Goal: Task Accomplishment & Management: Use online tool/utility

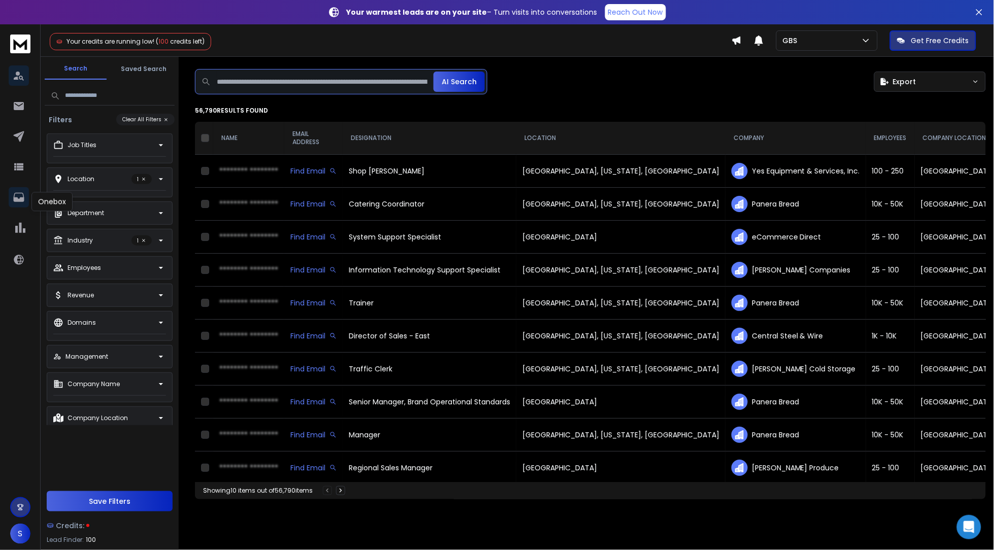
click at [21, 202] on icon at bounding box center [18, 197] width 11 height 9
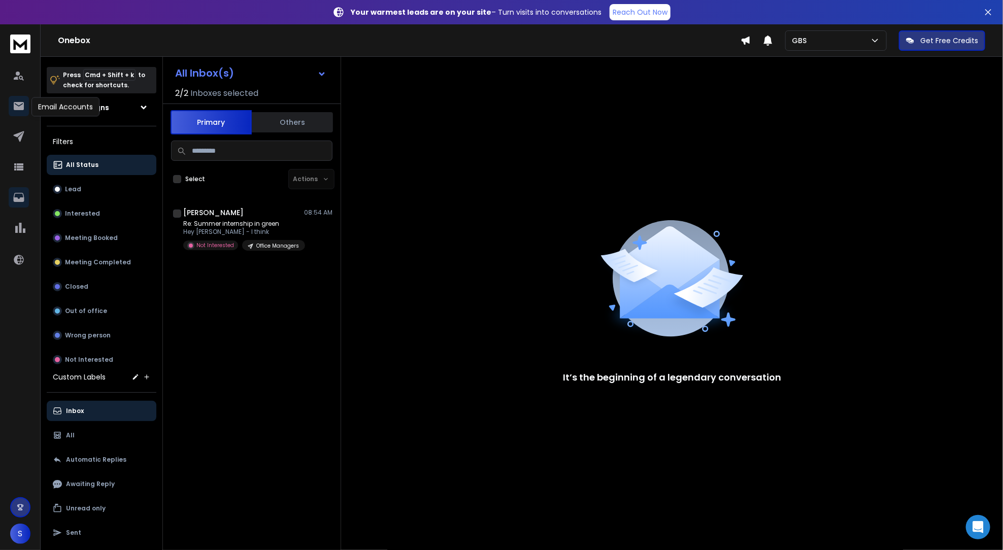
click at [18, 100] on icon at bounding box center [19, 106] width 12 height 12
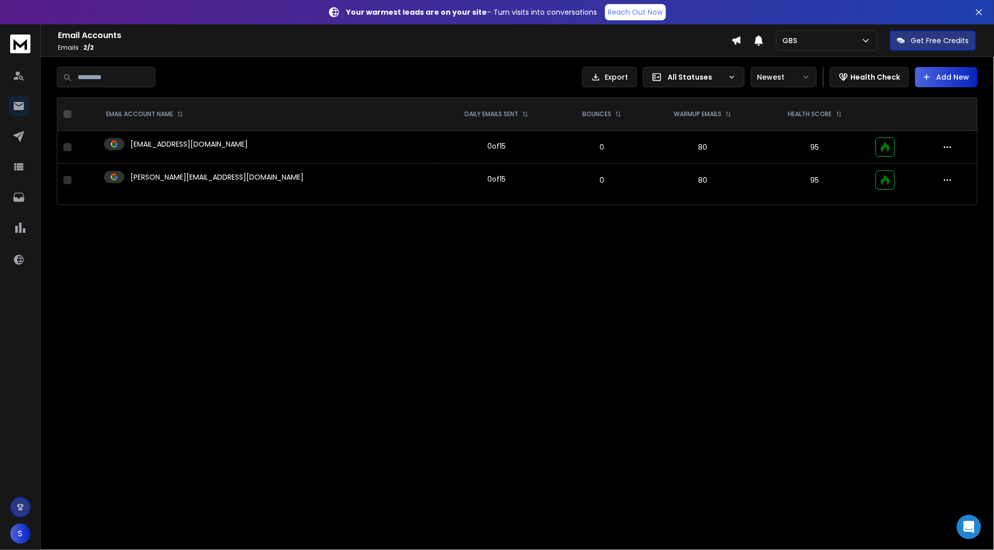
click at [403, 48] on p "Emails : 2 / 2" at bounding box center [395, 48] width 674 height 8
click at [632, 12] on p "Reach Out Now" at bounding box center [635, 12] width 55 height 10
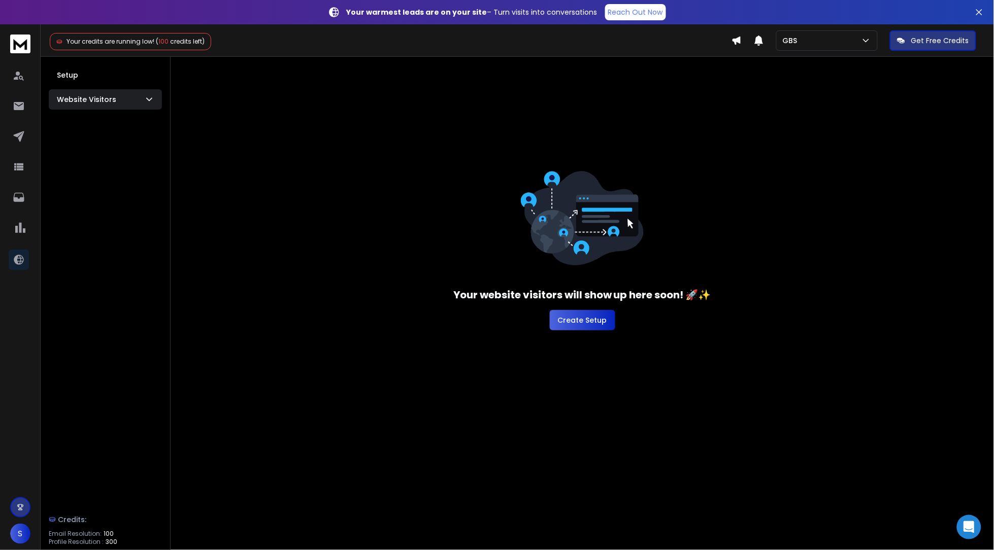
click at [105, 101] on button "Website Visitors" at bounding box center [105, 99] width 113 height 20
click at [137, 100] on button "Website Visitors" at bounding box center [105, 99] width 113 height 20
click at [575, 324] on button "Create Setup" at bounding box center [582, 320] width 65 height 20
click at [587, 323] on button "Create Setup" at bounding box center [582, 320] width 65 height 20
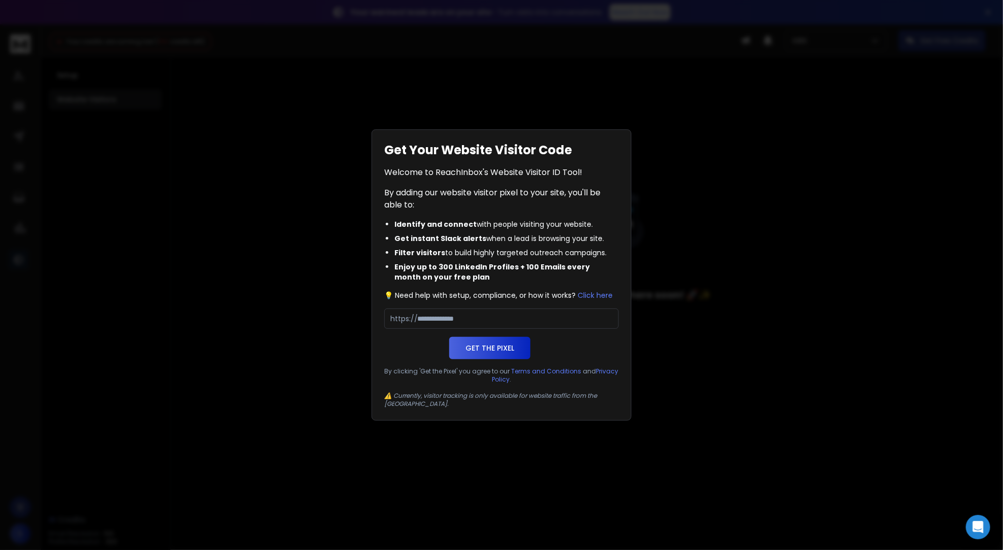
click at [496, 327] on input "text" at bounding box center [501, 319] width 235 height 20
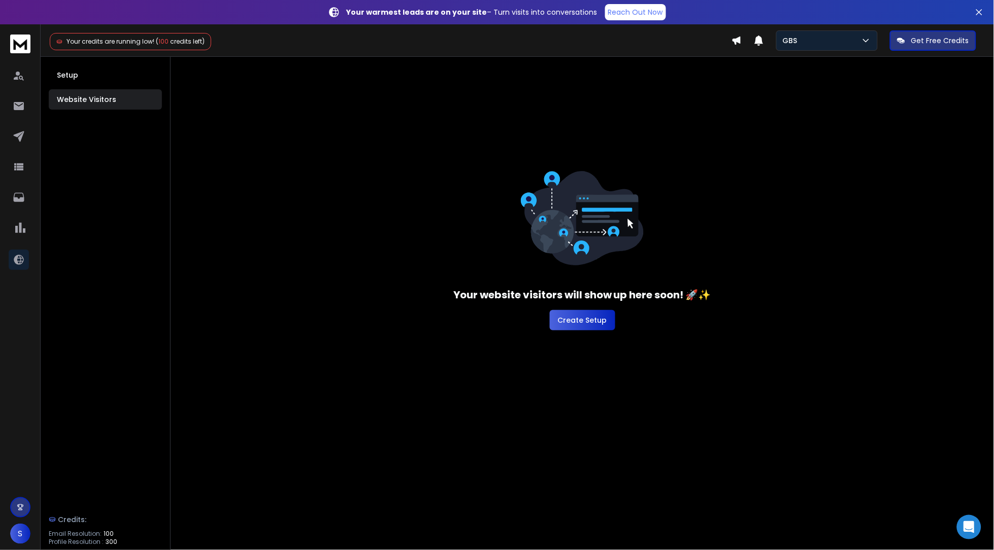
click at [839, 40] on div "GBS" at bounding box center [827, 41] width 88 height 10
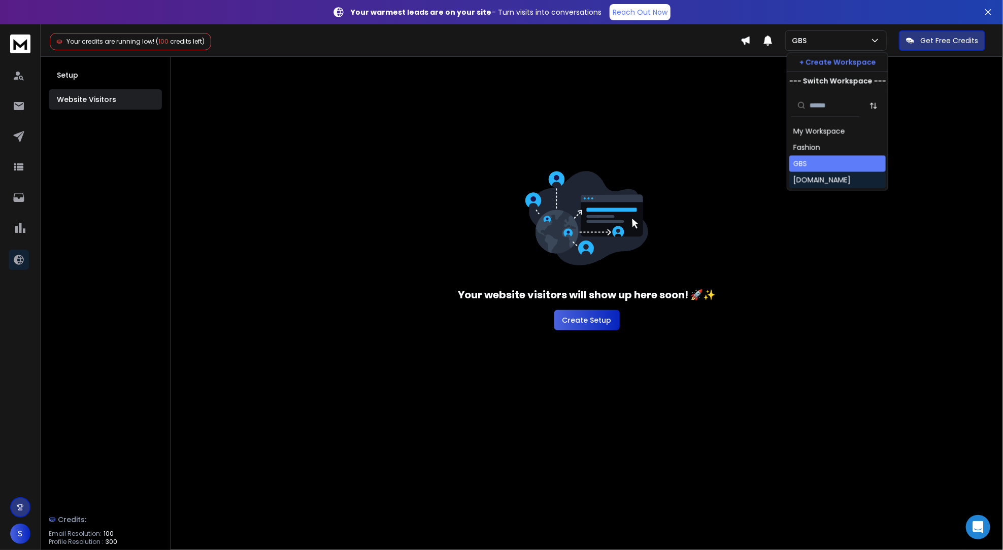
click at [823, 178] on div "[DOMAIN_NAME]" at bounding box center [821, 180] width 57 height 10
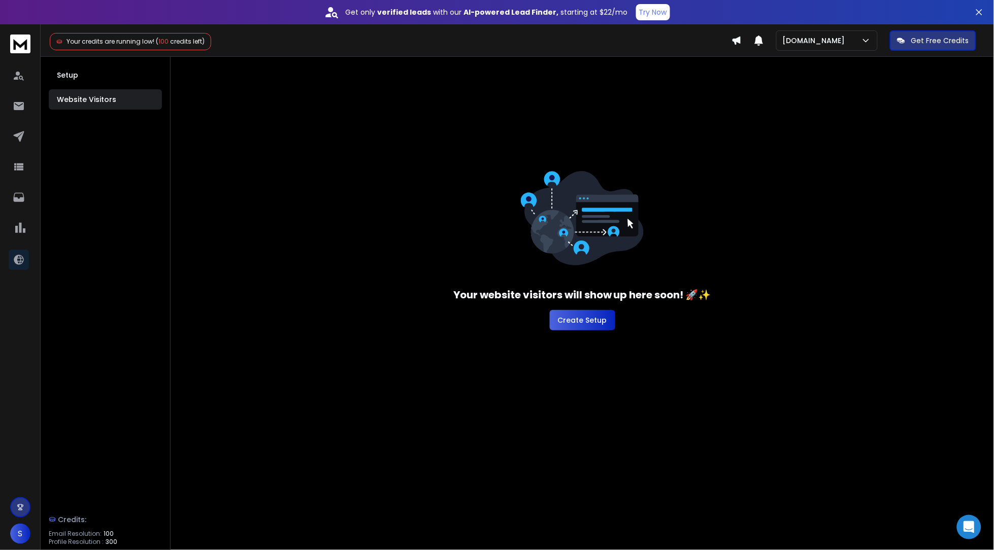
click at [571, 318] on button "Create Setup" at bounding box center [582, 320] width 65 height 20
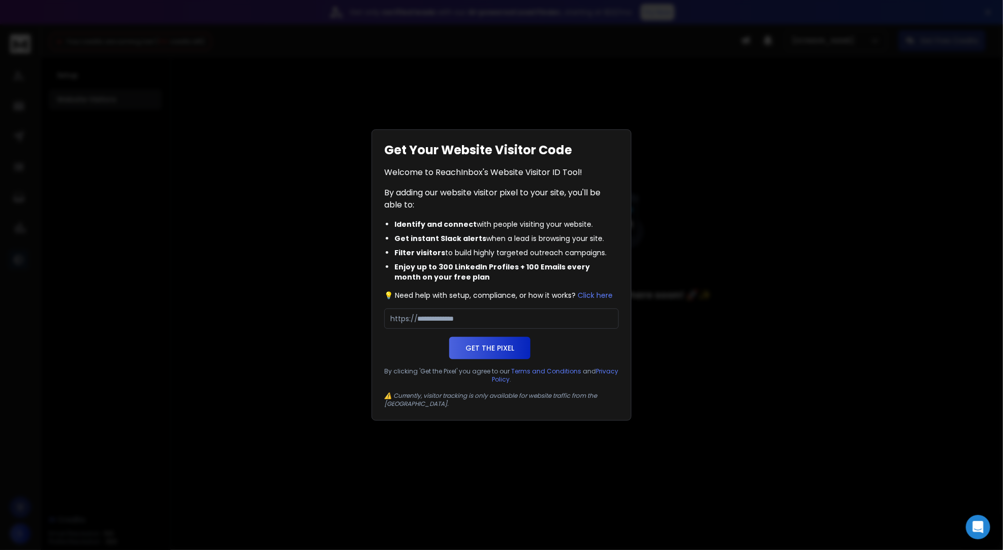
click at [513, 319] on input "text" at bounding box center [501, 319] width 235 height 20
click at [417, 323] on input "**********" at bounding box center [501, 319] width 235 height 20
type input "**********"
click at [506, 358] on button "Get the Pixel" at bounding box center [489, 348] width 81 height 22
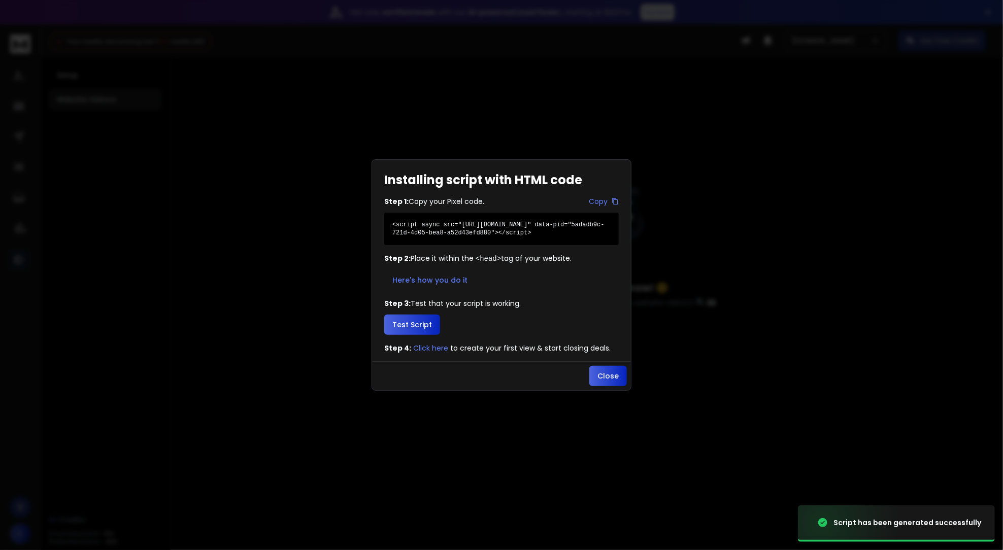
click at [550, 241] on pre "<script async src="[URL][DOMAIN_NAME]" data-pid="5adadb9c-721d-4d05-bea8-a52d43…" at bounding box center [501, 229] width 235 height 32
click at [613, 198] on icon at bounding box center [615, 201] width 6 height 7
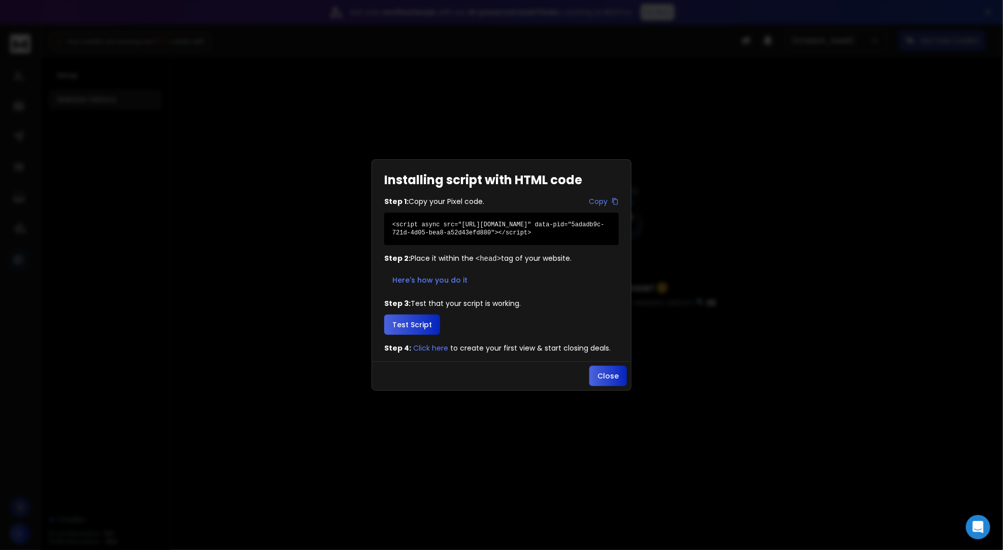
click at [607, 197] on button "Copy" at bounding box center [604, 201] width 30 height 10
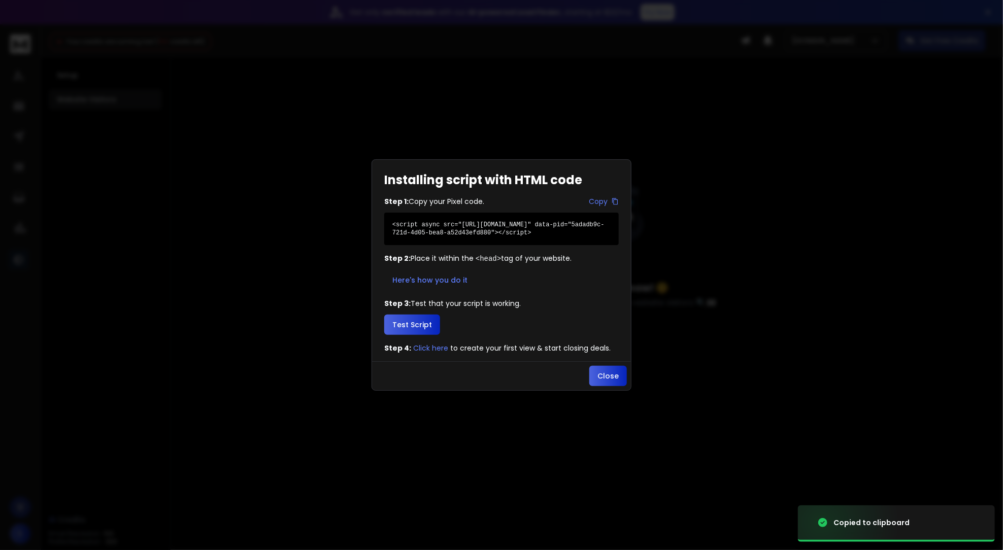
click at [614, 386] on button "Close" at bounding box center [608, 376] width 38 height 20
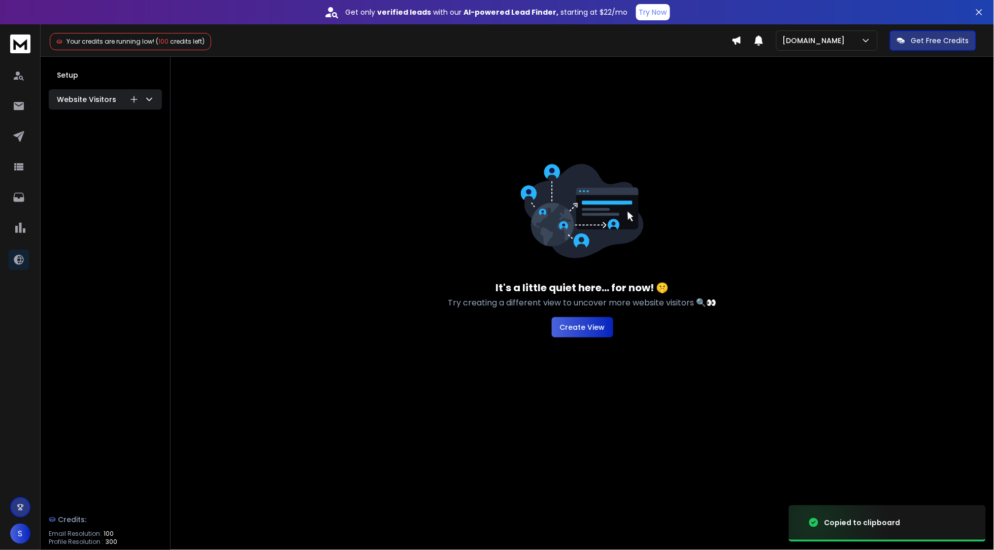
click at [115, 100] on button "Website Visitors" at bounding box center [105, 99] width 113 height 20
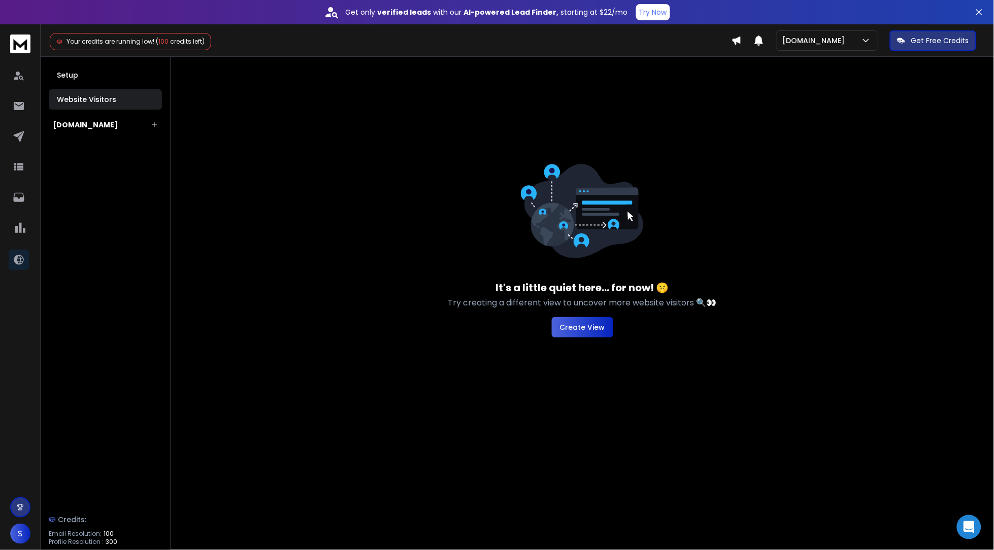
click at [103, 125] on p "[DOMAIN_NAME]" at bounding box center [85, 125] width 65 height 10
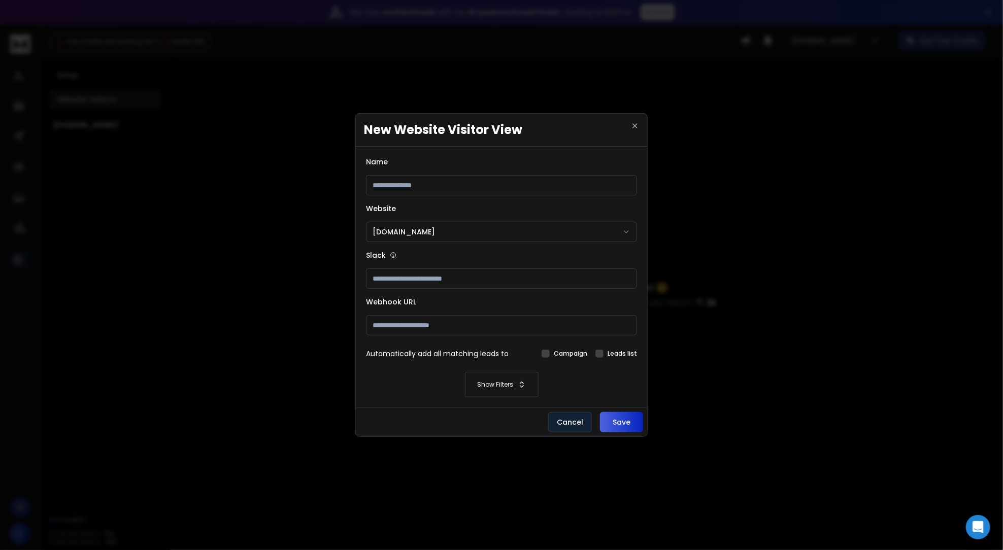
click at [563, 421] on button "Cancel" at bounding box center [570, 422] width 44 height 20
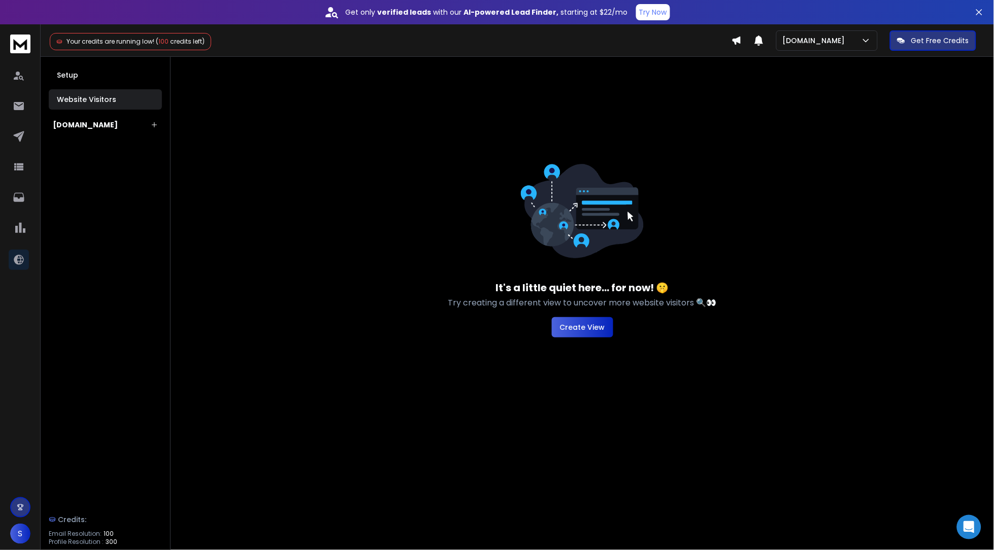
click at [156, 124] on icon at bounding box center [154, 124] width 7 height 7
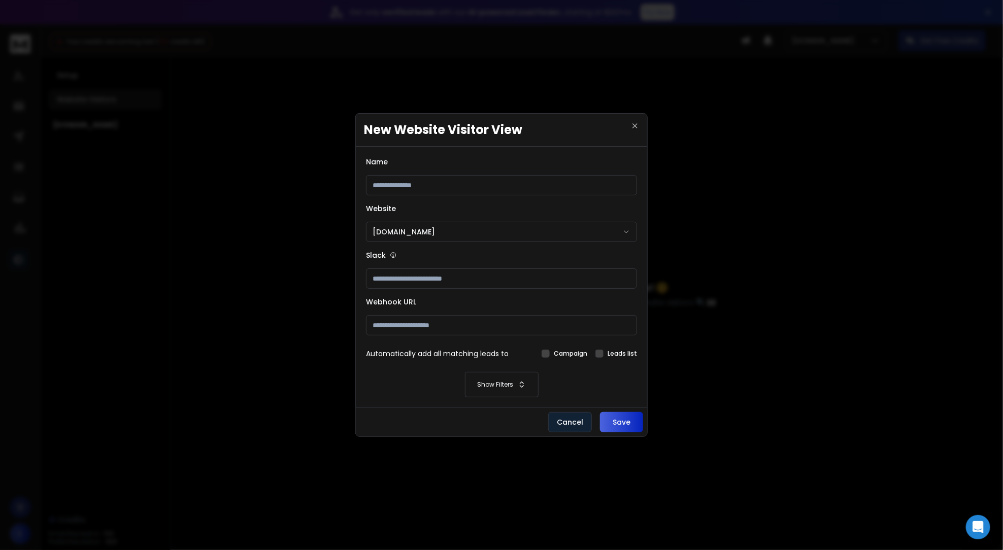
click at [568, 430] on button "Cancel" at bounding box center [570, 422] width 44 height 20
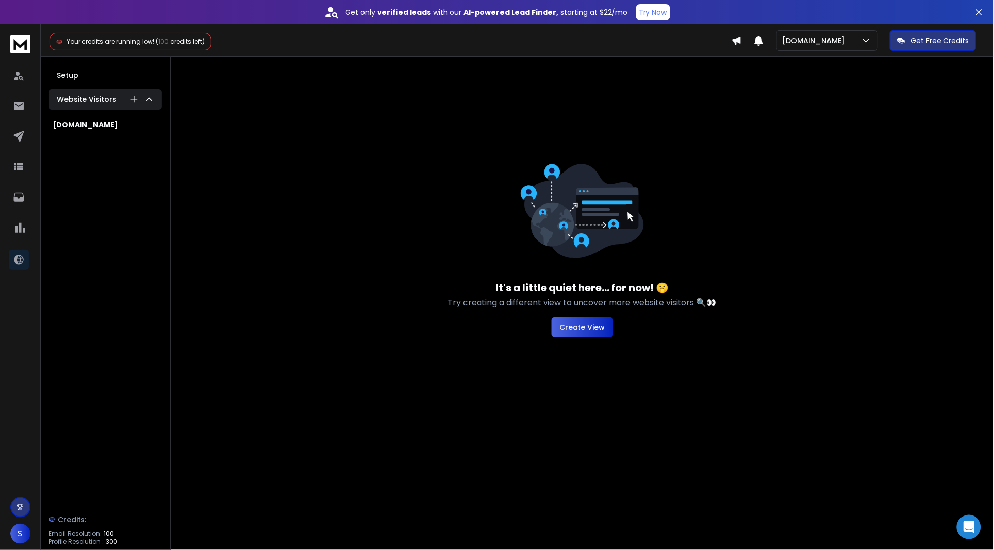
click at [72, 95] on button "Website Visitors" at bounding box center [105, 99] width 113 height 20
click at [78, 101] on button "Website Visitors" at bounding box center [105, 99] width 113 height 20
click at [151, 95] on icon at bounding box center [149, 99] width 9 height 9
click at [137, 98] on icon at bounding box center [133, 99] width 9 height 9
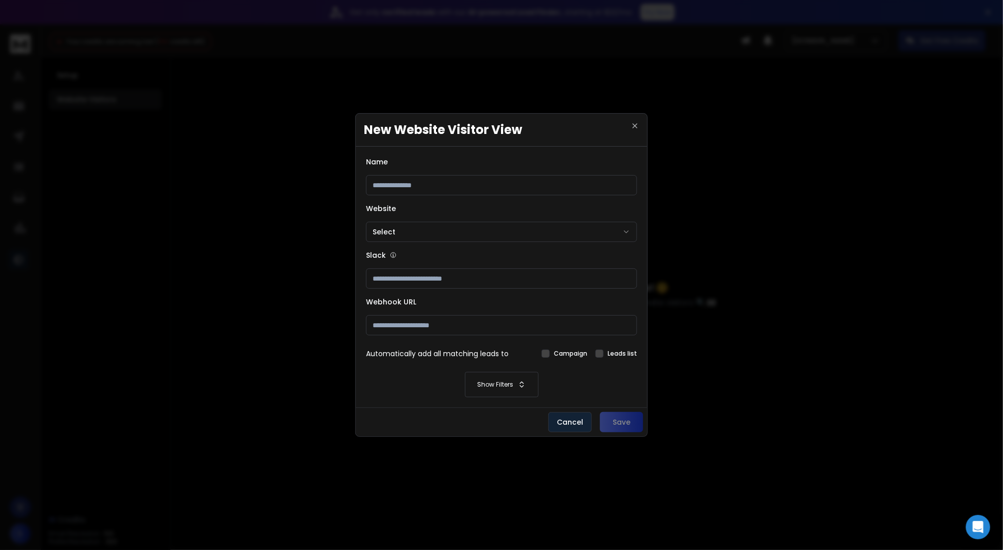
click at [560, 426] on button "Cancel" at bounding box center [570, 422] width 44 height 20
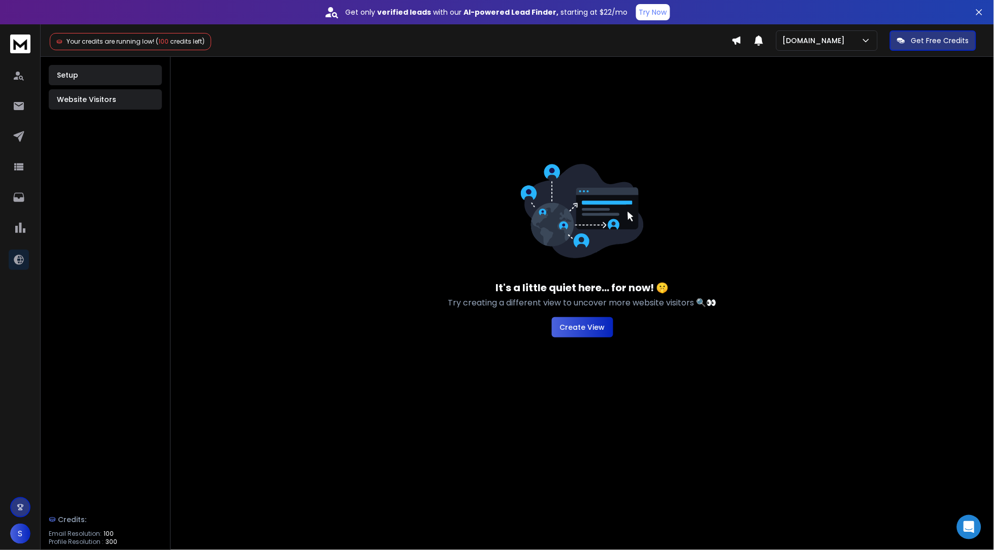
click at [79, 71] on button "Setup" at bounding box center [105, 75] width 113 height 20
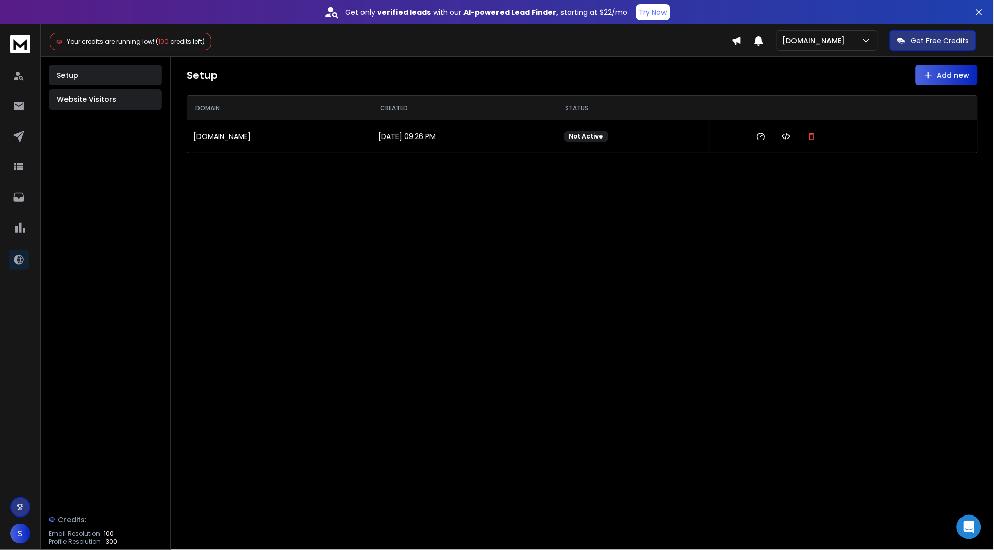
click at [312, 161] on div "Setup Add new DOMAIN CREATED STATUS [DOMAIN_NAME] [DATE] 09:26 PM Not Active" at bounding box center [517, 109] width 953 height 105
